Goal: Task Accomplishment & Management: Use online tool/utility

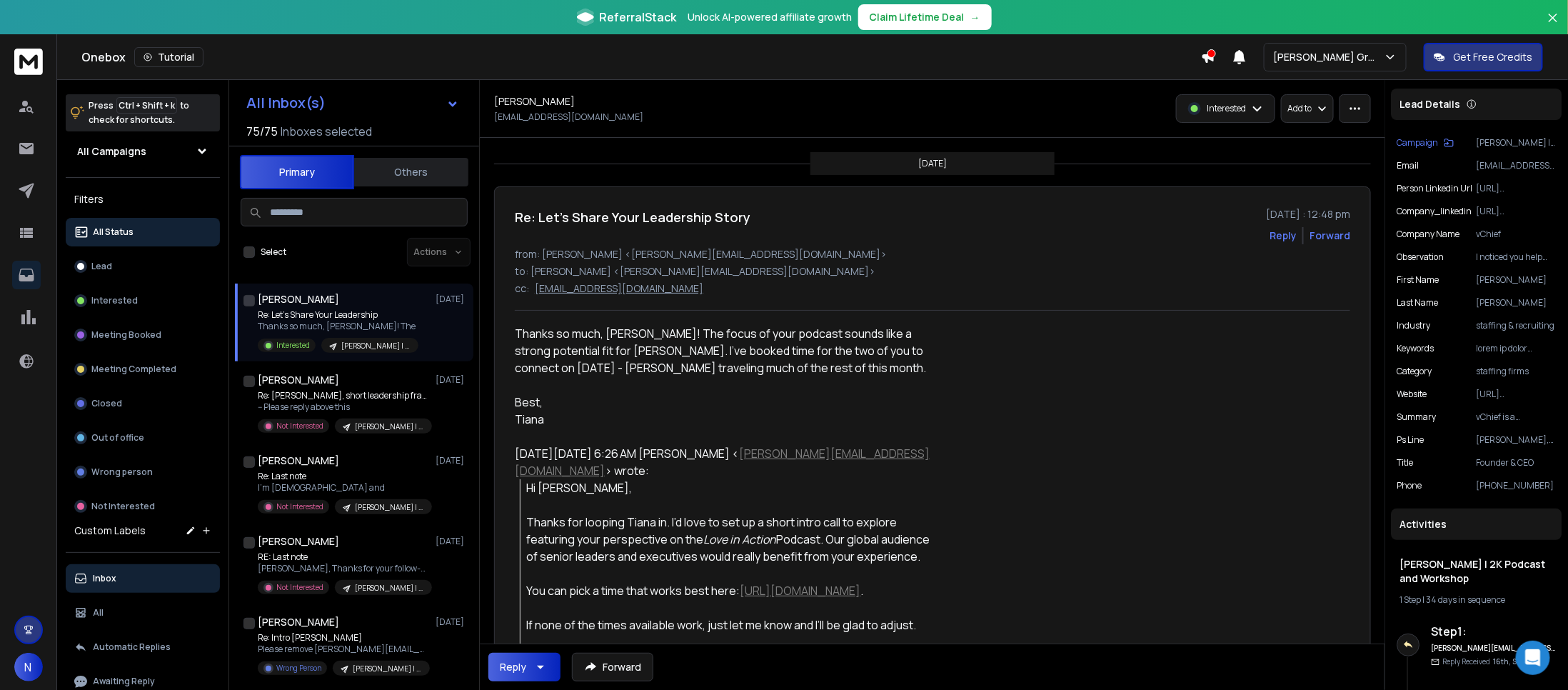
scroll to position [1286, 0]
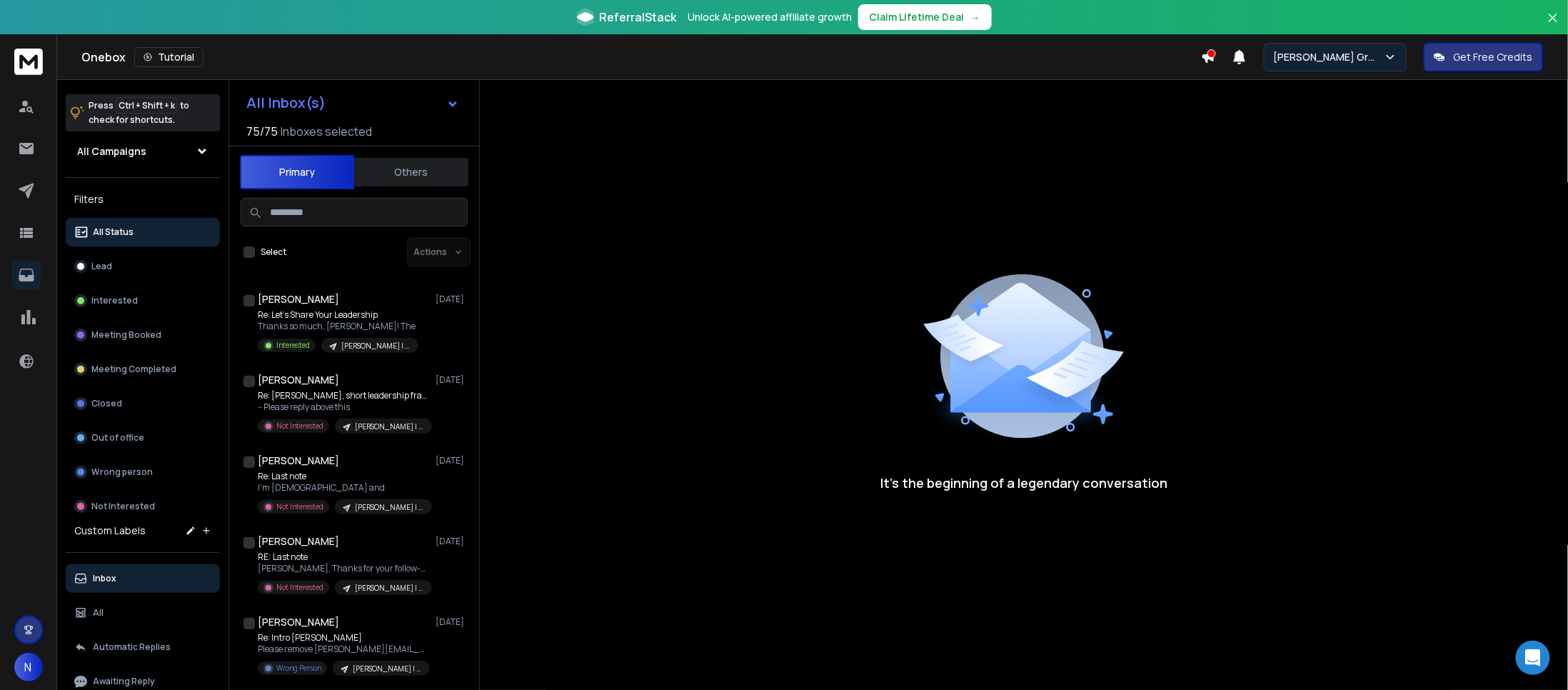
click at [1324, 55] on p "[PERSON_NAME] Group" at bounding box center [1329, 56] width 111 height 14
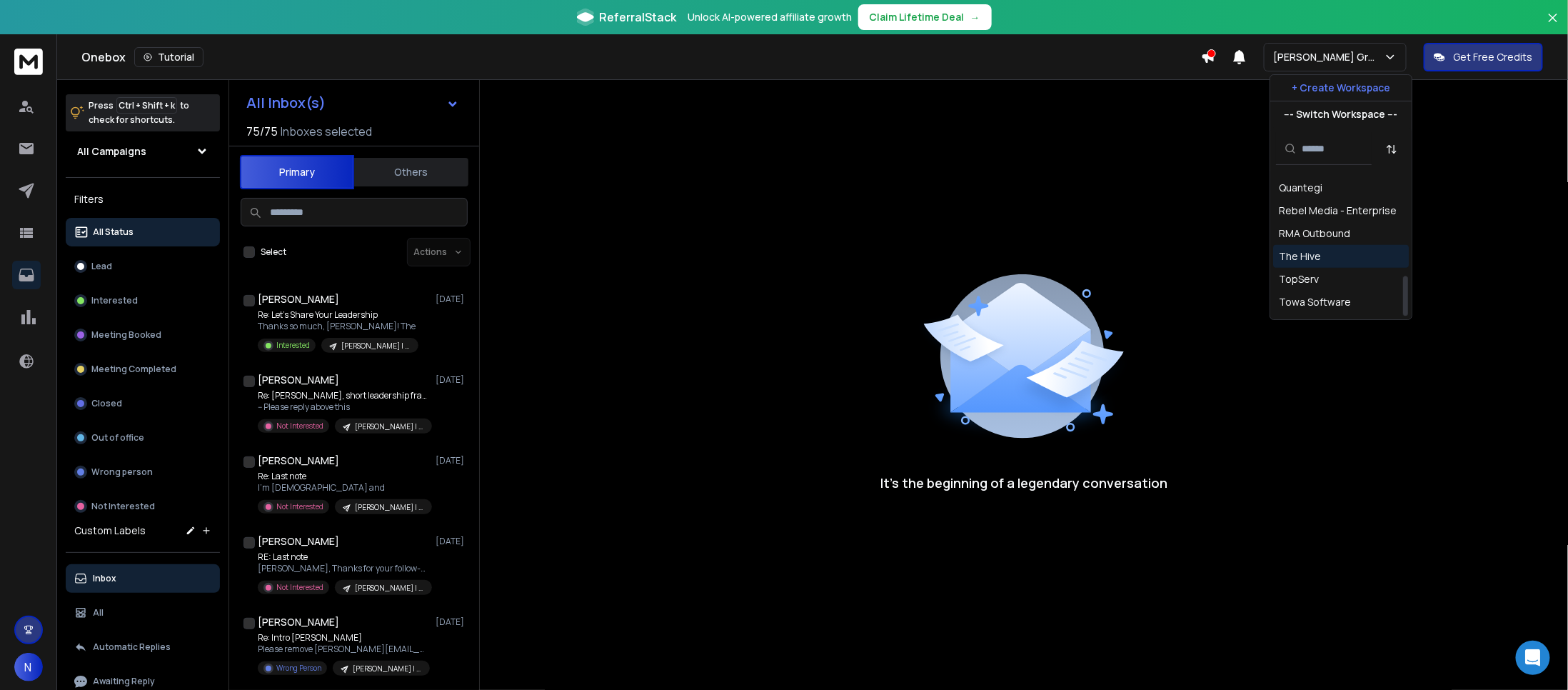
scroll to position [223, 0]
click at [1344, 319] on div "Quantegi" at bounding box center [1341, 330] width 136 height 23
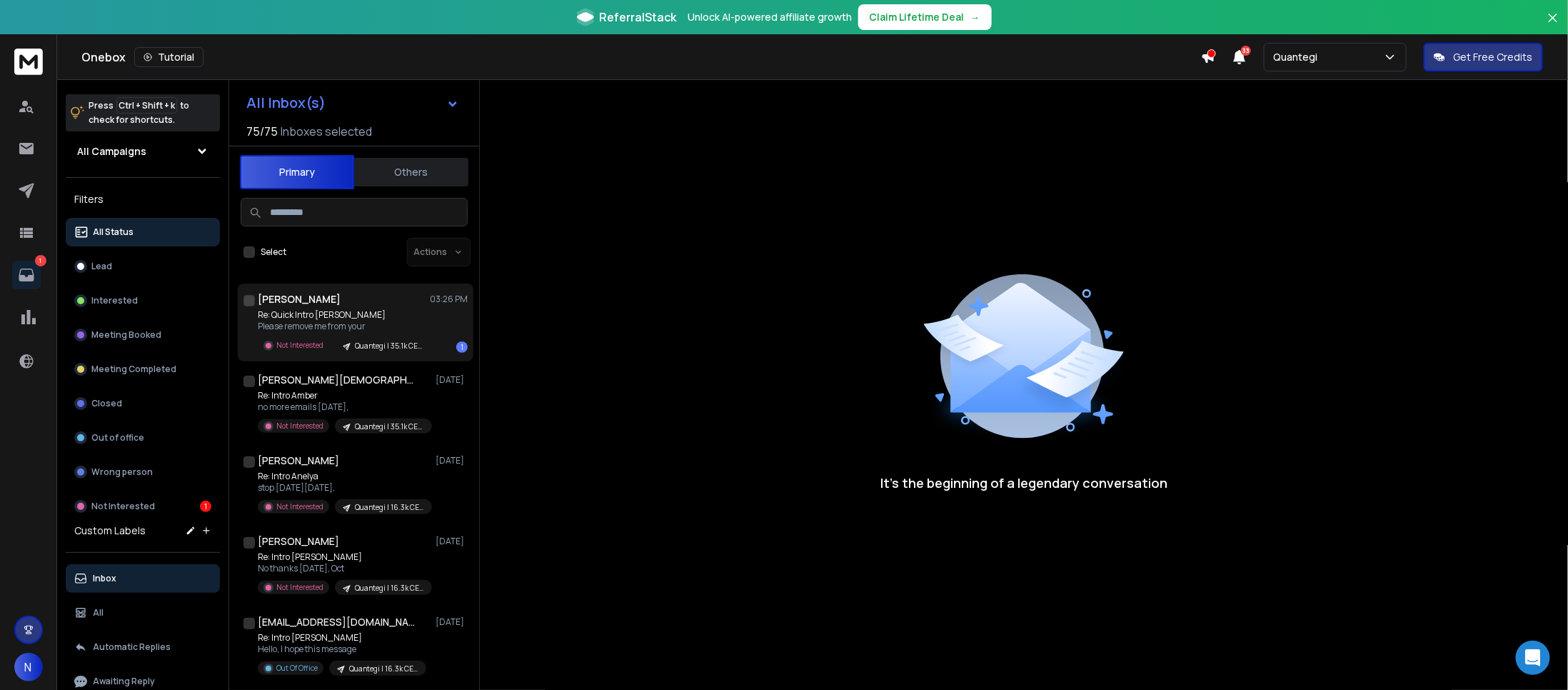
click at [375, 312] on p "Re: Quick Intro [PERSON_NAME]" at bounding box center [343, 314] width 171 height 11
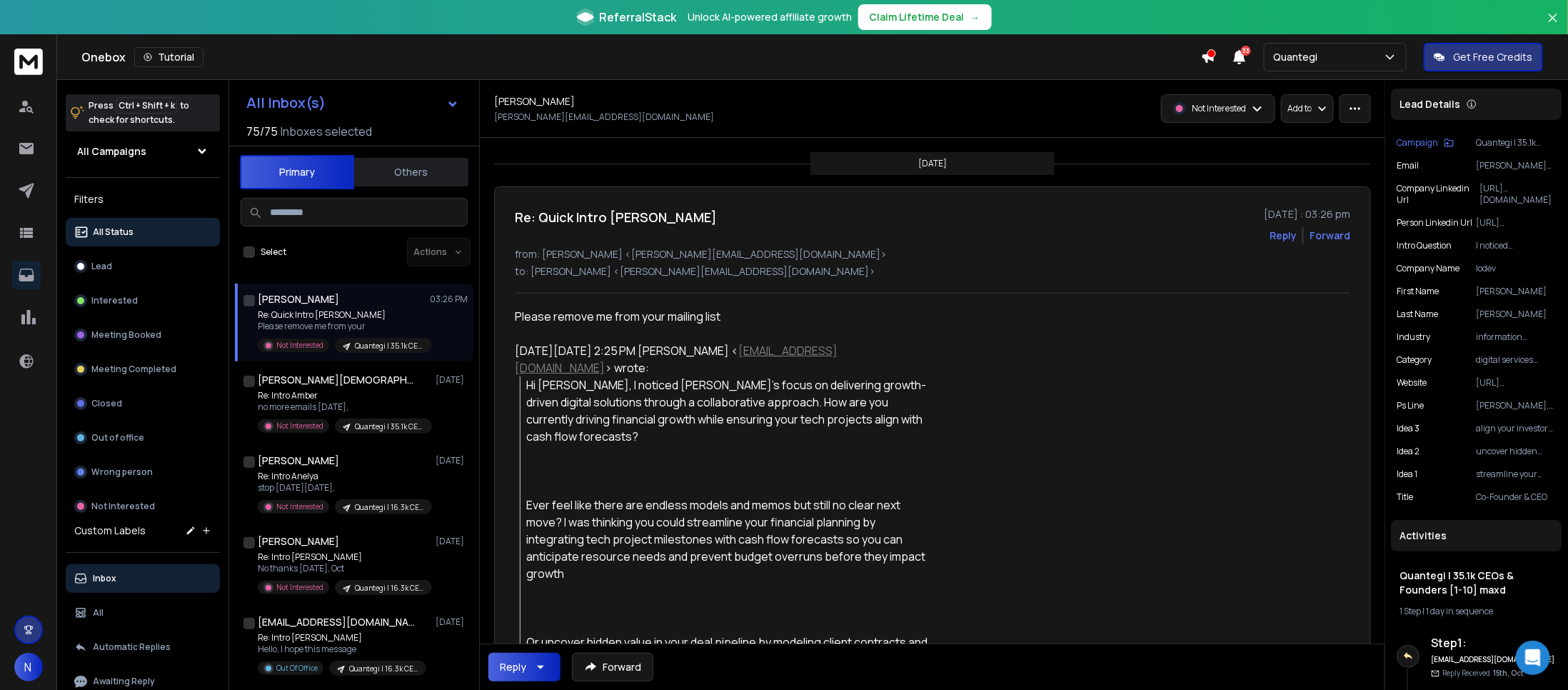
click at [1321, 37] on div "Onebox Tutorial 33 Quantegi Get Free Credits" at bounding box center [784, 56] width 1568 height 45
click at [1321, 45] on button "Quantegi" at bounding box center [1336, 56] width 142 height 29
